Goal: Communication & Community: Answer question/provide support

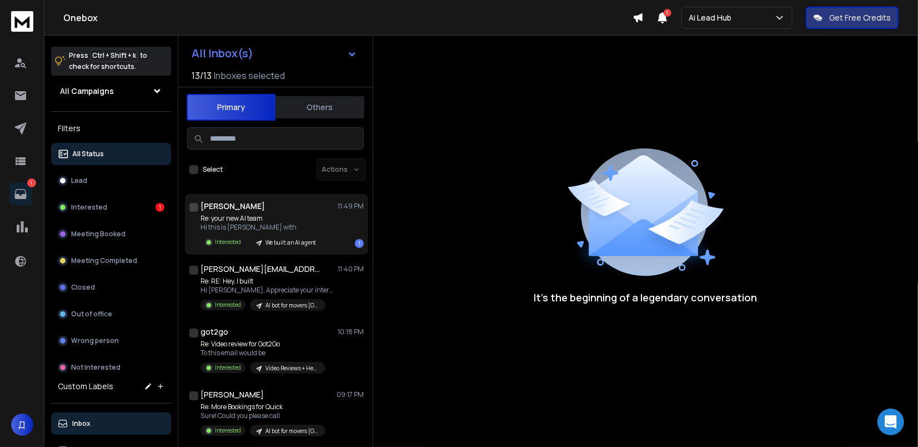
click at [302, 203] on div "[PERSON_NAME] 11:49 PM" at bounding box center [282, 206] width 163 height 11
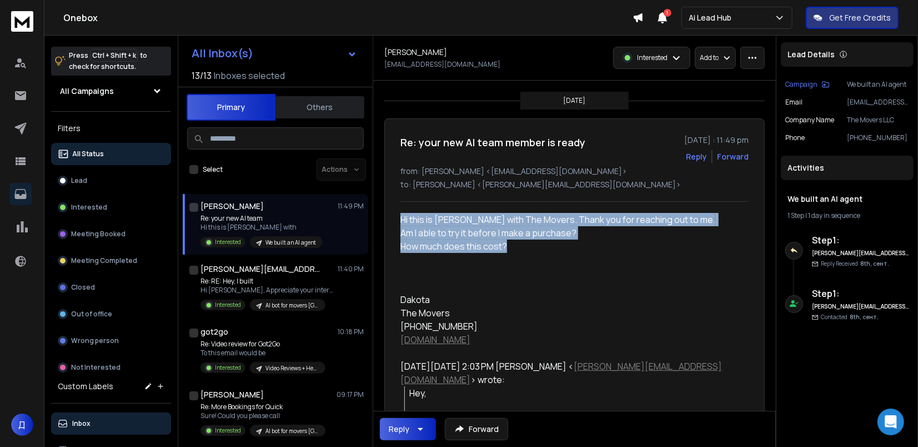
drag, startPoint x: 523, startPoint y: 249, endPoint x: 442, endPoint y: 223, distance: 85.1
click at [394, 215] on div "Re: your new AI team member is ready [DATE] : 11:49 pm Reply Forward from: [PER…" at bounding box center [575, 378] width 381 height 520
click at [418, 231] on div "Hi this is [PERSON_NAME] with The Movers. Thank you for reaching out to me. Am …" at bounding box center [563, 226] width 324 height 27
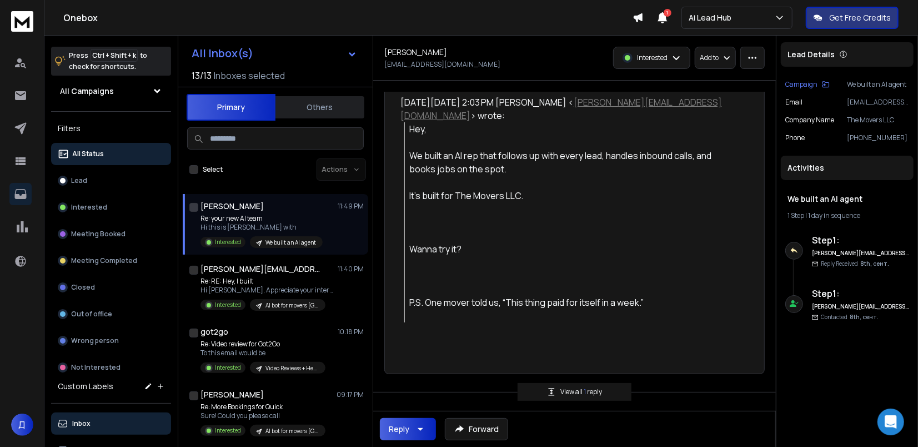
scroll to position [279, 0]
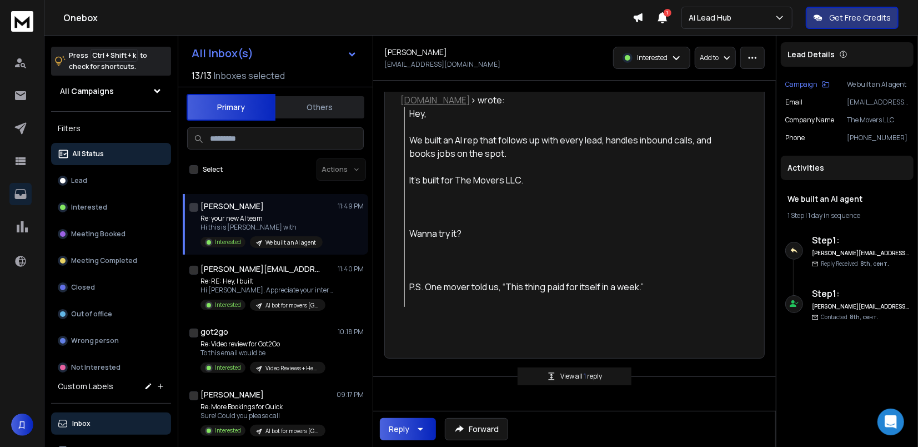
click at [595, 376] on p "View all 1 reply" at bounding box center [582, 376] width 42 height 9
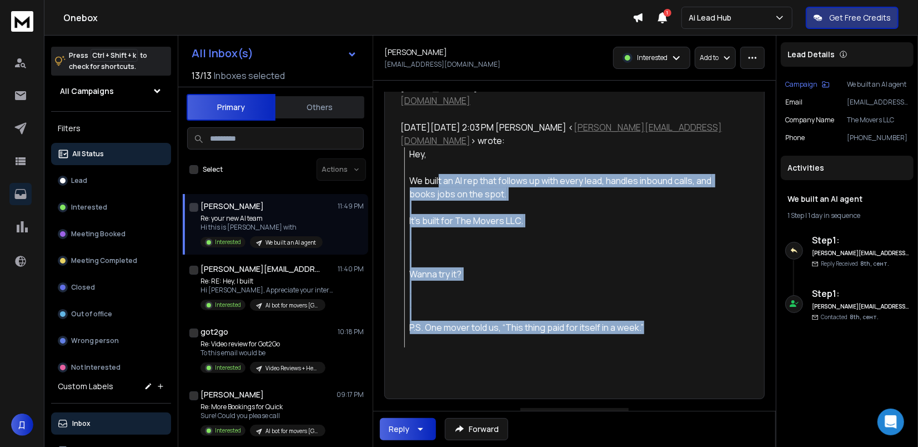
scroll to position [156, 0]
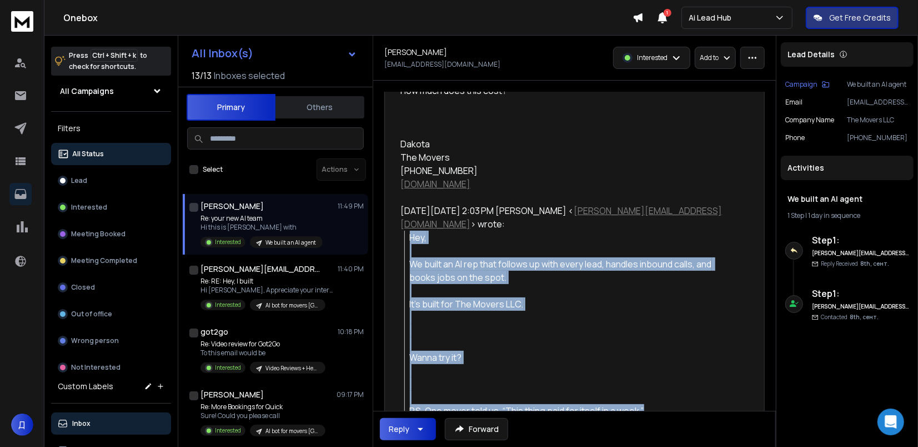
drag, startPoint x: 664, startPoint y: 289, endPoint x: 408, endPoint y: 239, distance: 261.0
click at [408, 239] on blockquote "Hey, We built an AI rep that follows up with every lead, handles inbound calls,…" at bounding box center [565, 331] width 321 height 200
click at [427, 271] on blockquote "Hey, We built an AI rep that follows up with every lead, handles inbound calls,…" at bounding box center [565, 331] width 321 height 200
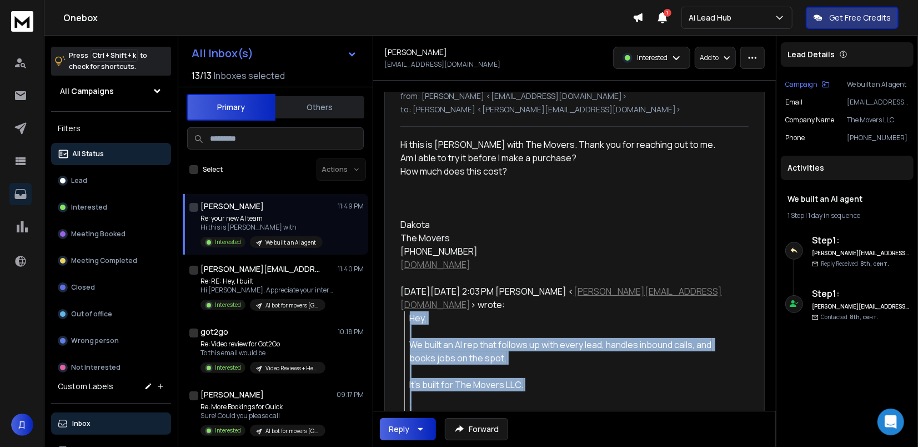
scroll to position [0, 0]
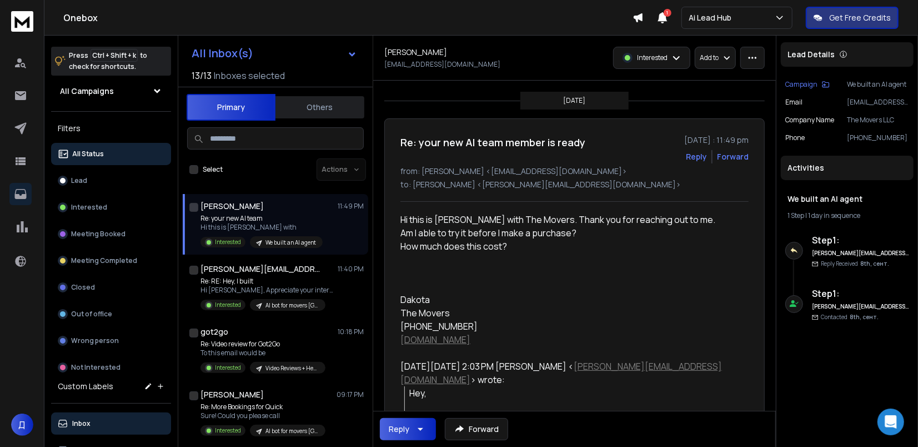
click at [610, 306] on div "The Movers" at bounding box center [563, 312] width 324 height 13
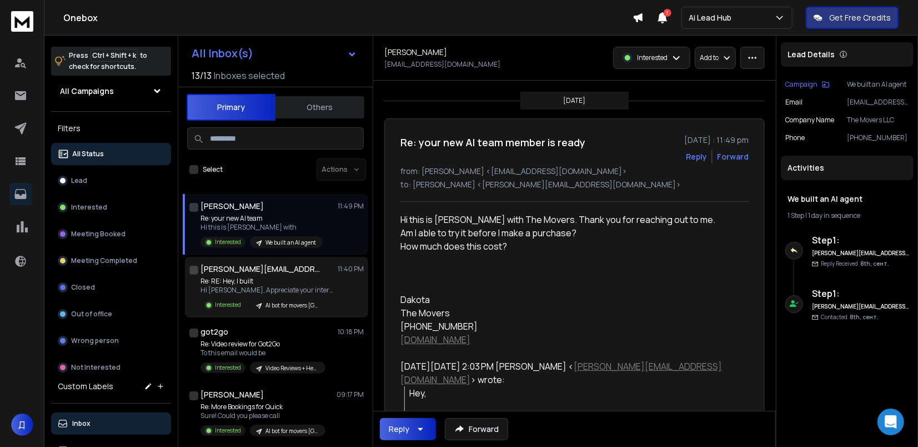
click at [276, 275] on div "[PERSON_NAME][EMAIL_ADDRESS][DOMAIN_NAME] 11:40 PM Re: RE: Hey, I built Hi [PER…" at bounding box center [282, 286] width 163 height 47
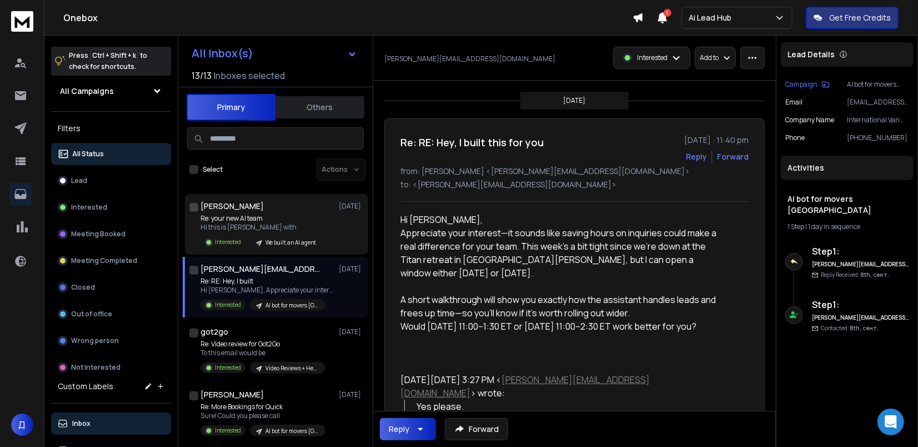
click at [328, 216] on div "Re: your new AI team Hi this is Dakota with Interested We built an AI agent" at bounding box center [282, 231] width 163 height 34
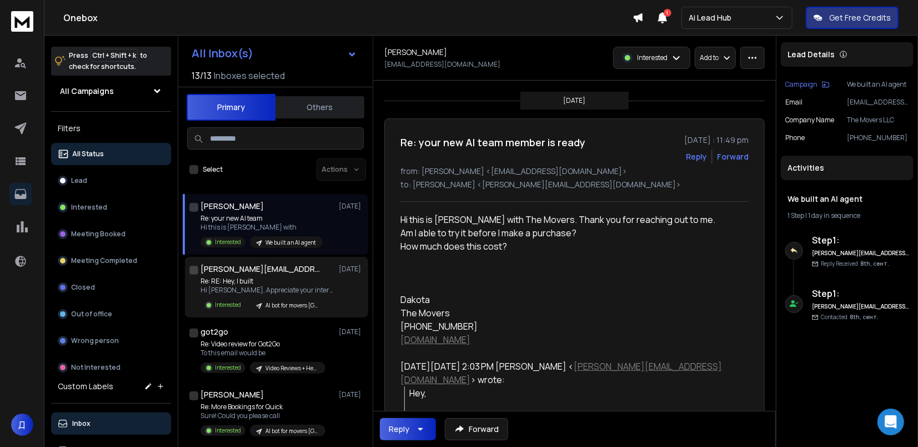
click at [320, 269] on div "[PERSON_NAME][EMAIL_ADDRESS][DOMAIN_NAME] [DATE]" at bounding box center [282, 268] width 163 height 11
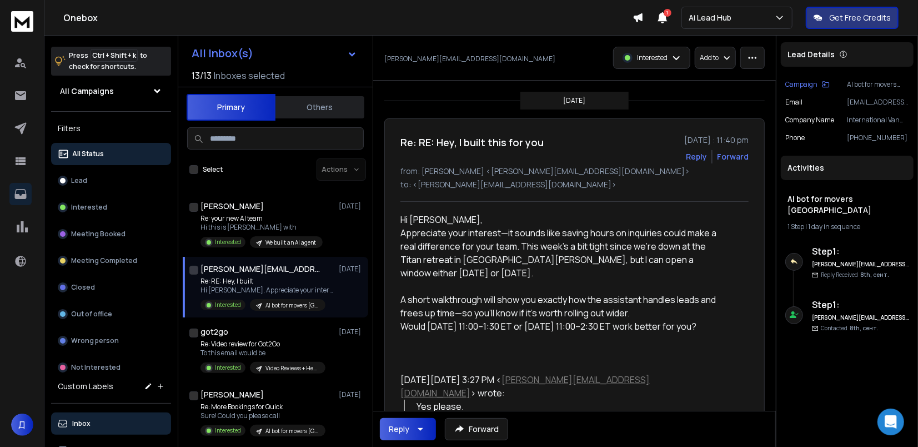
drag, startPoint x: 731, startPoint y: 319, endPoint x: 393, endPoint y: 220, distance: 352.7
click at [410, 247] on div "Appreciate your interest—it sounds like saving hours on inquiries could make a …" at bounding box center [563, 252] width 324 height 53
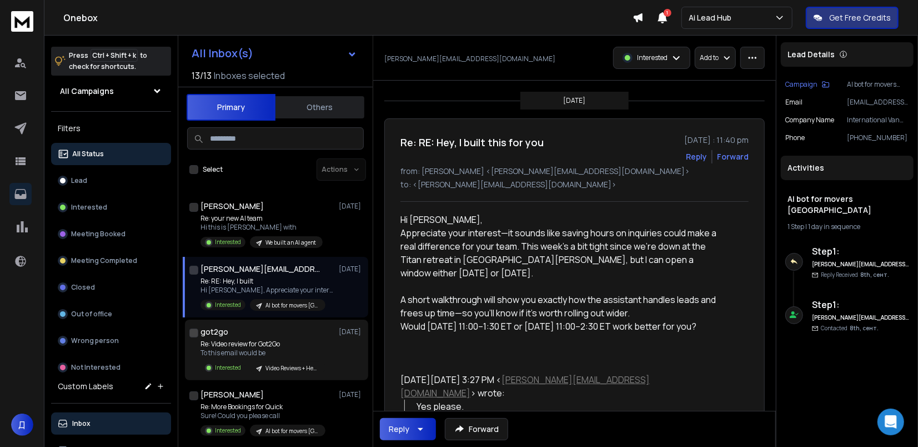
click at [310, 336] on div "got2go [DATE]" at bounding box center [282, 331] width 163 height 11
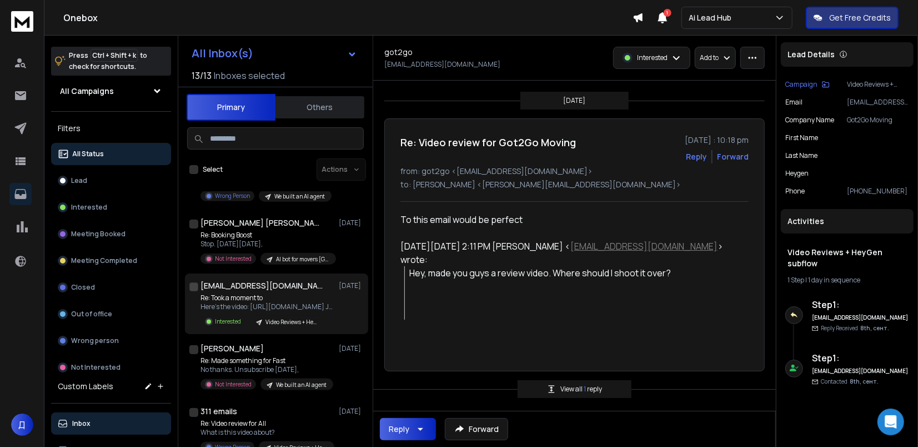
scroll to position [926, 0]
click at [317, 296] on p "Re: Took a moment to" at bounding box center [267, 297] width 133 height 9
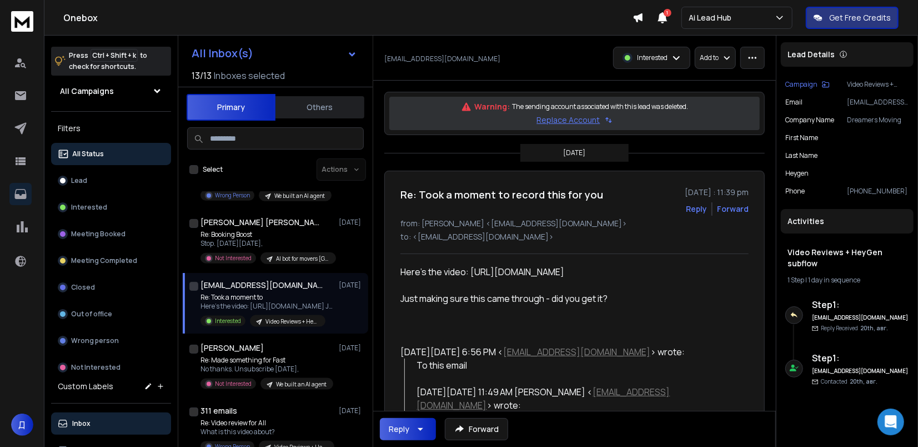
drag, startPoint x: 625, startPoint y: 323, endPoint x: 395, endPoint y: 270, distance: 236.1
click at [395, 270] on div "Re: Took a moment to record this for you [DATE] : 11:39 pm Reply Forward from: …" at bounding box center [575, 337] width 381 height 333
copy div "Here's the video: [URL][DOMAIN_NAME] Just making sure this came through - did y…"
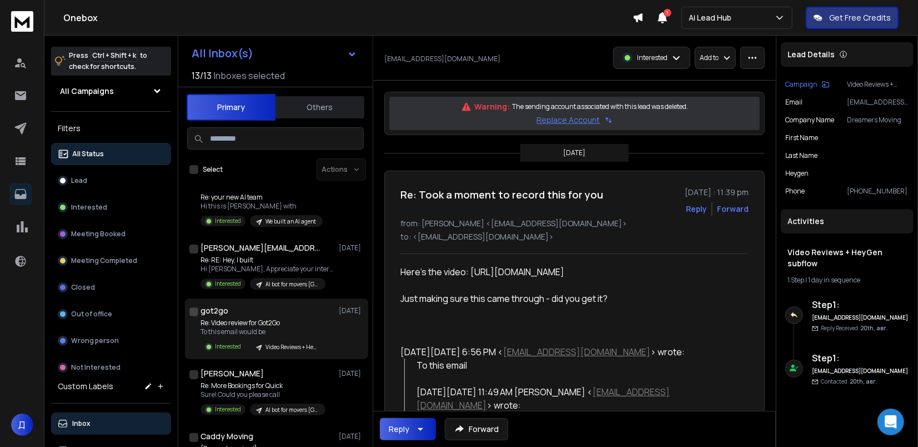
scroll to position [0, 0]
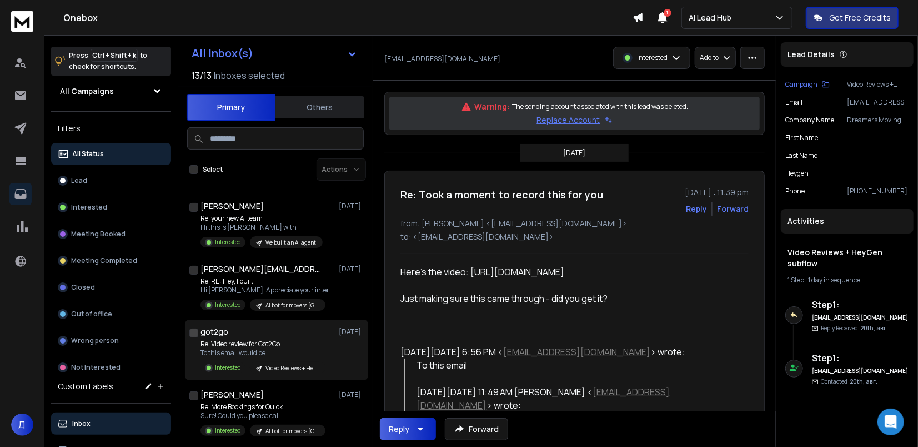
click at [288, 337] on div "got2go [DATE] Re: Video review for Got2Go To this email would be Interested Vid…" at bounding box center [282, 349] width 163 height 47
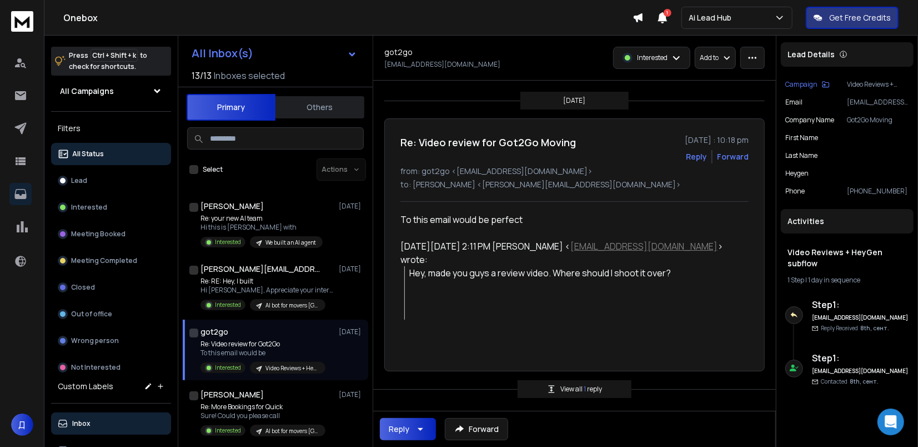
click at [399, 428] on div "Reply" at bounding box center [399, 428] width 21 height 11
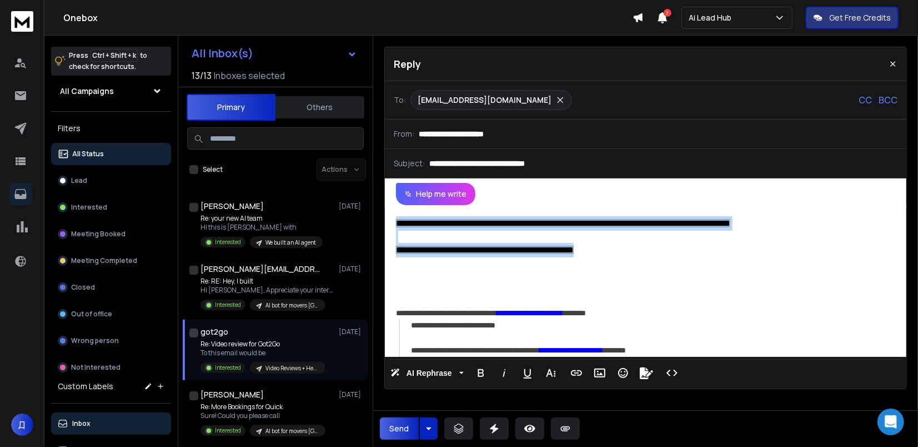
drag, startPoint x: 627, startPoint y: 251, endPoint x: 367, endPoint y: 214, distance: 262.1
click at [367, 214] on div "All Inbox(s) 13 / 13 Inboxes selected Primary Others Select Actions [PERSON_NAM…" at bounding box center [548, 259] width 741 height 447
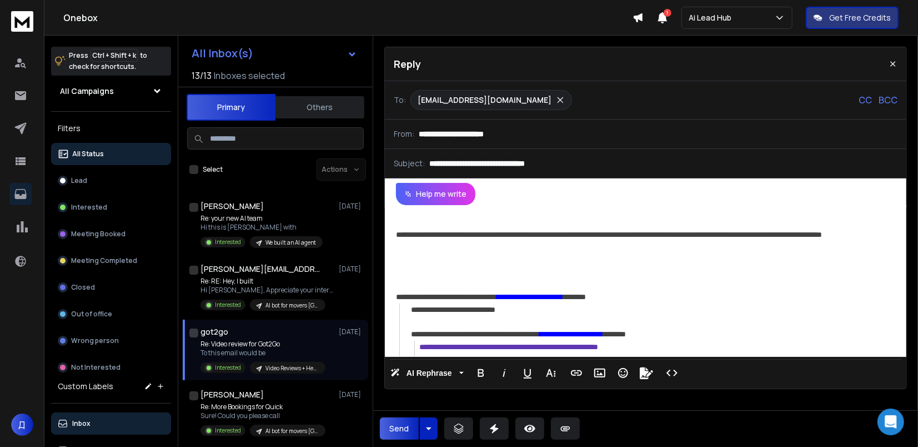
click at [761, 236] on div "**********" at bounding box center [639, 240] width 487 height 25
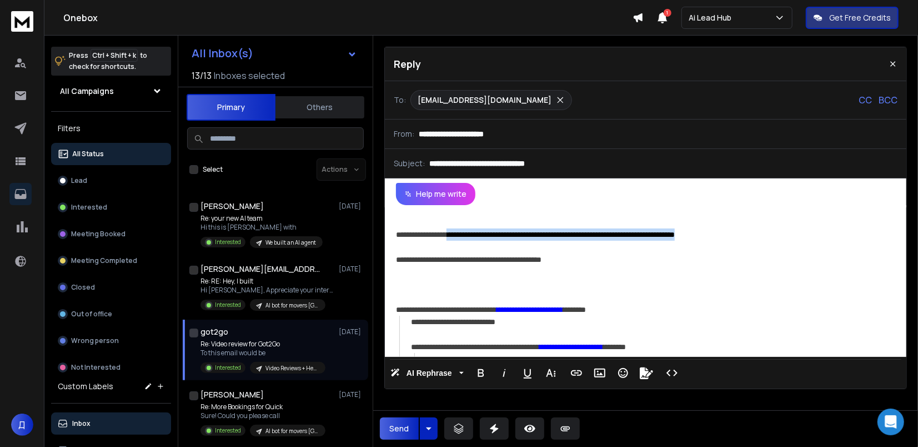
drag, startPoint x: 770, startPoint y: 238, endPoint x: 457, endPoint y: 233, distance: 312.9
click at [457, 233] on div "**********" at bounding box center [639, 246] width 487 height 37
click at [395, 428] on button "Send" at bounding box center [399, 428] width 39 height 22
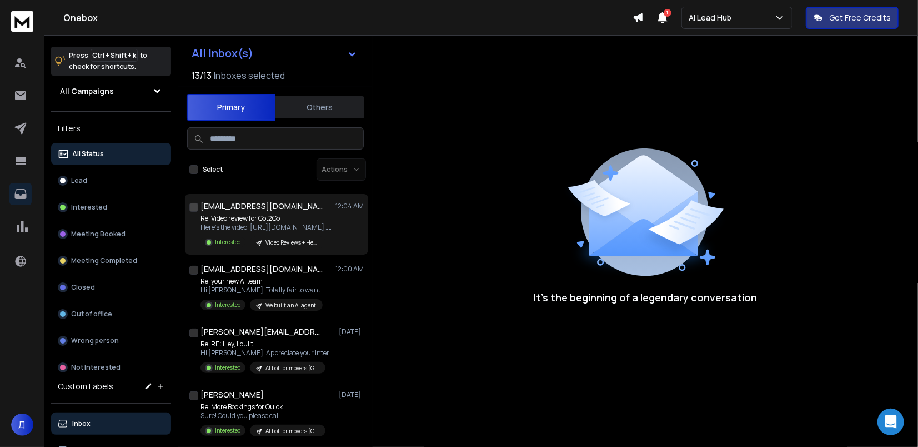
click at [297, 215] on p "Re: Video review for Got2Go" at bounding box center [267, 218] width 133 height 9
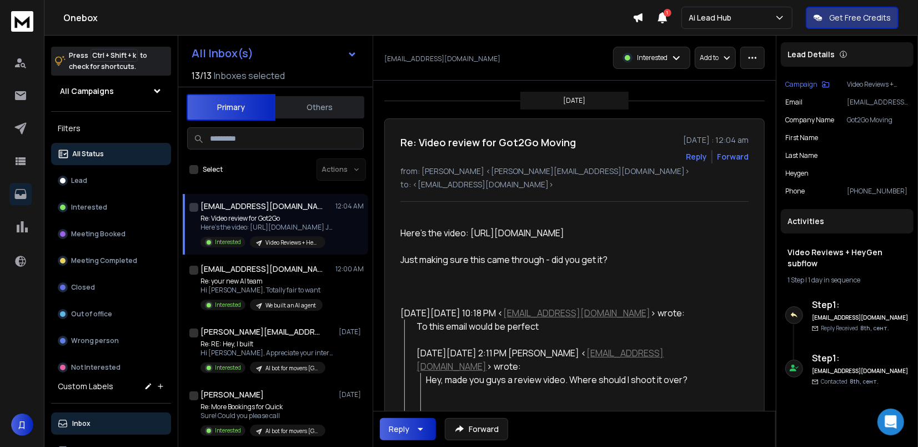
click at [671, 22] on body "Get only verified leads with our AI-powered Lead Finder, starting at $22/mo Try…" at bounding box center [459, 223] width 918 height 447
click at [665, 17] on icon at bounding box center [663, 17] width 10 height 11
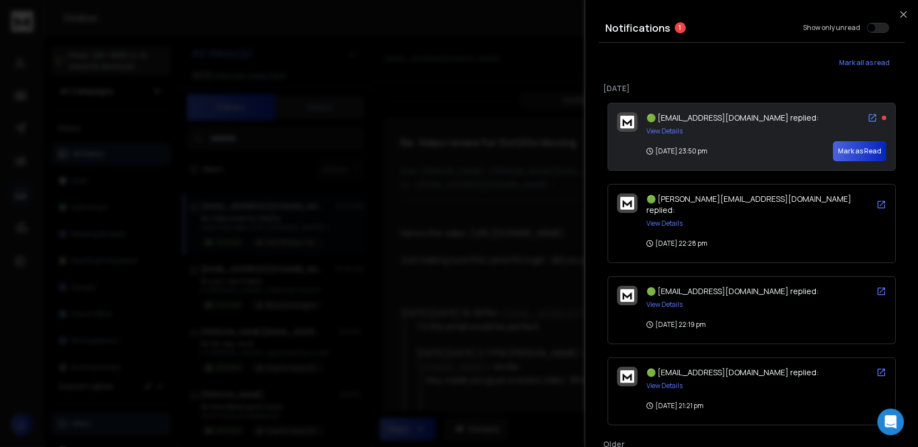
click at [850, 153] on button "Mark as Read" at bounding box center [859, 151] width 53 height 20
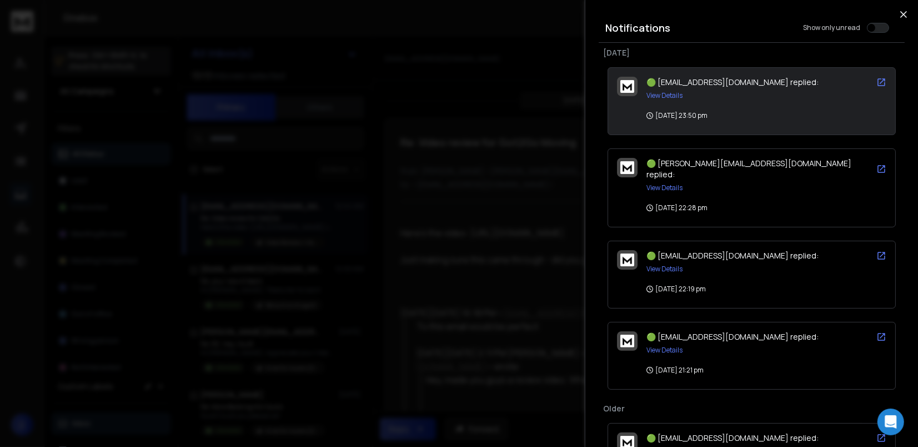
click at [905, 17] on icon "button" at bounding box center [903, 14] width 11 height 11
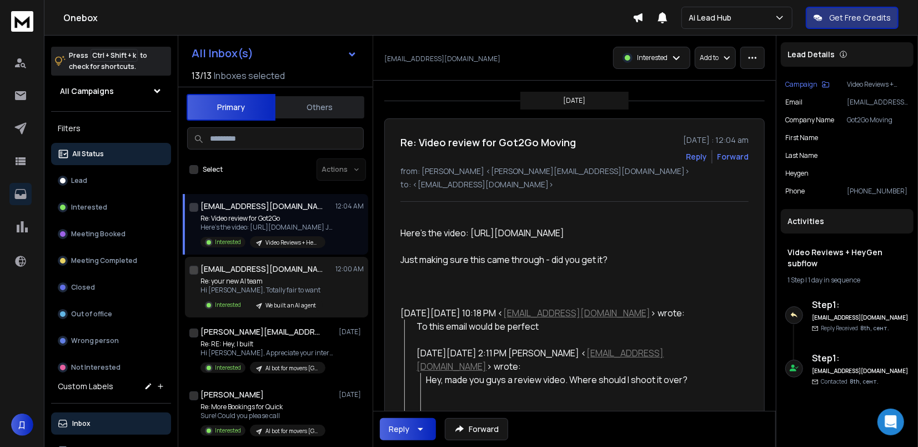
click at [289, 273] on h1 "[EMAIL_ADDRESS][DOMAIN_NAME]" at bounding box center [262, 268] width 122 height 11
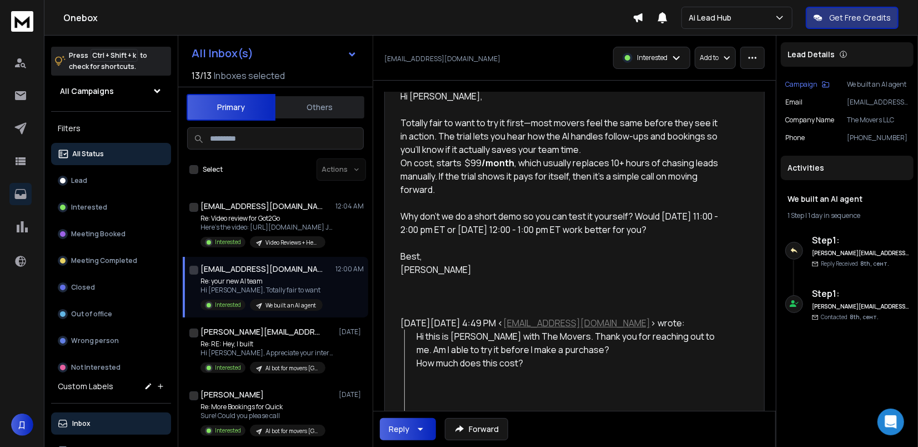
scroll to position [62, 0]
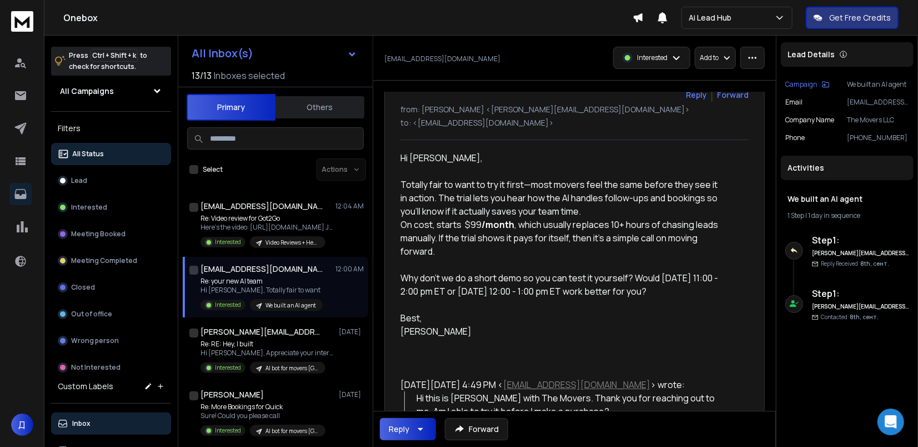
drag, startPoint x: 671, startPoint y: 286, endPoint x: 396, endPoint y: 157, distance: 303.5
click at [396, 157] on div "Re: your new AI team member is ready 9 September 2025 : 12:00 am Reply Forward …" at bounding box center [575, 443] width 381 height 773
click at [381, 224] on div "Today Re: your new AI team member is ready 9 September 2025 : 12:00 am Reply Fo…" at bounding box center [574, 430] width 403 height 800
